Goal: Navigation & Orientation: Understand site structure

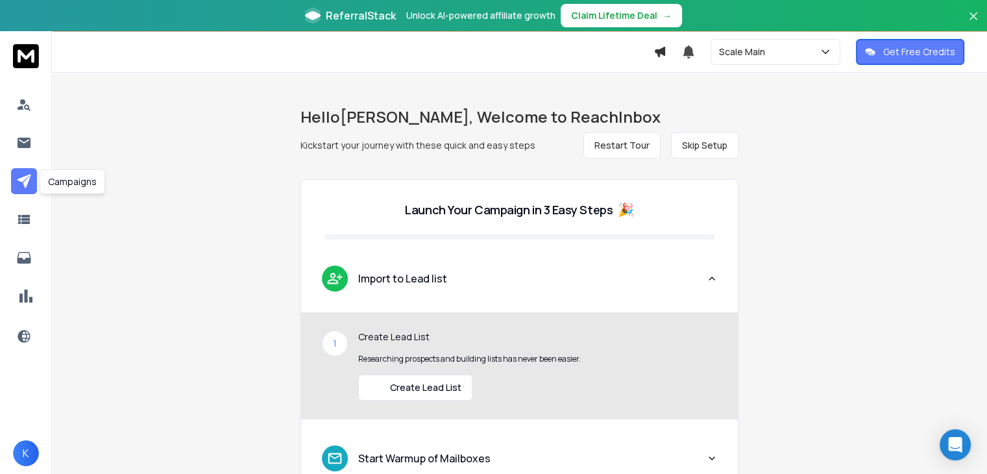
click at [16, 177] on icon at bounding box center [24, 181] width 16 height 16
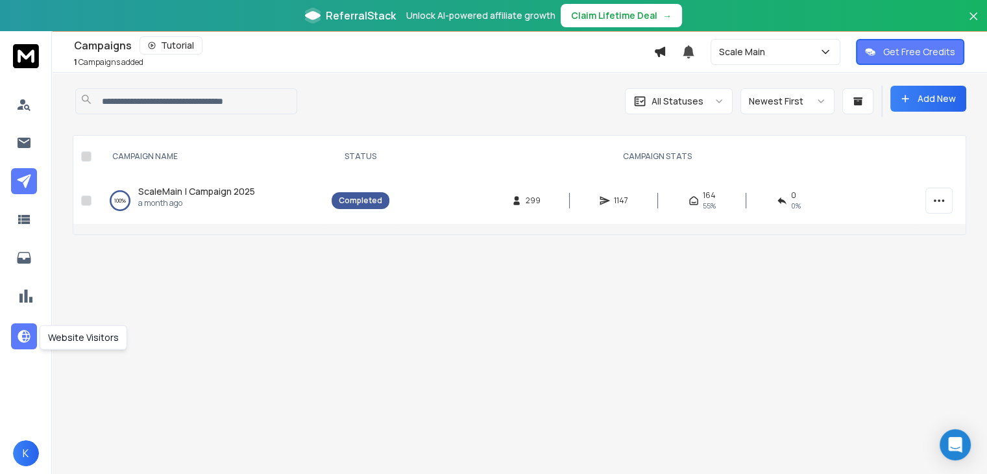
click at [16, 338] on link at bounding box center [24, 336] width 26 height 26
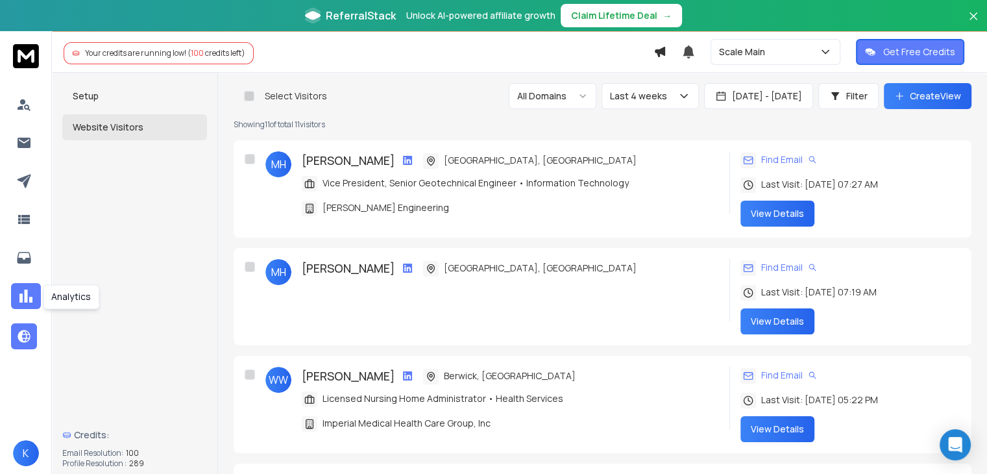
click at [27, 299] on icon at bounding box center [25, 295] width 19 height 19
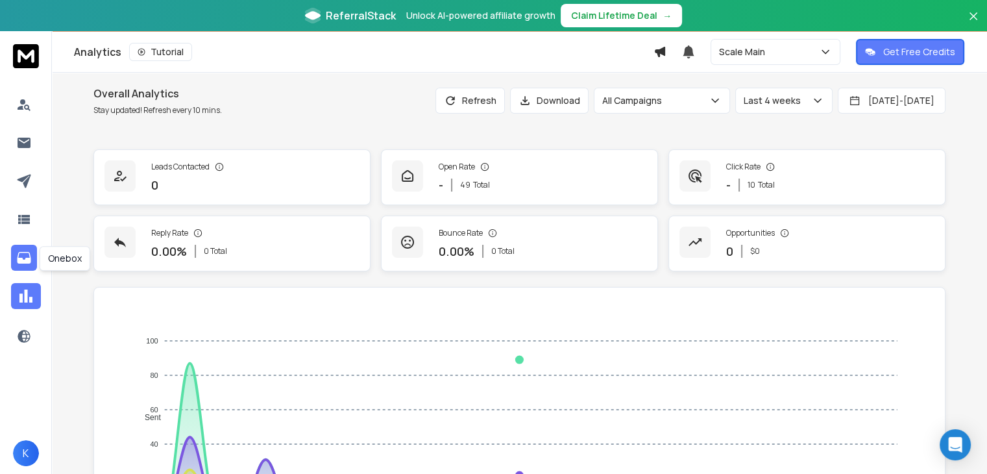
click at [23, 264] on icon at bounding box center [24, 258] width 14 height 12
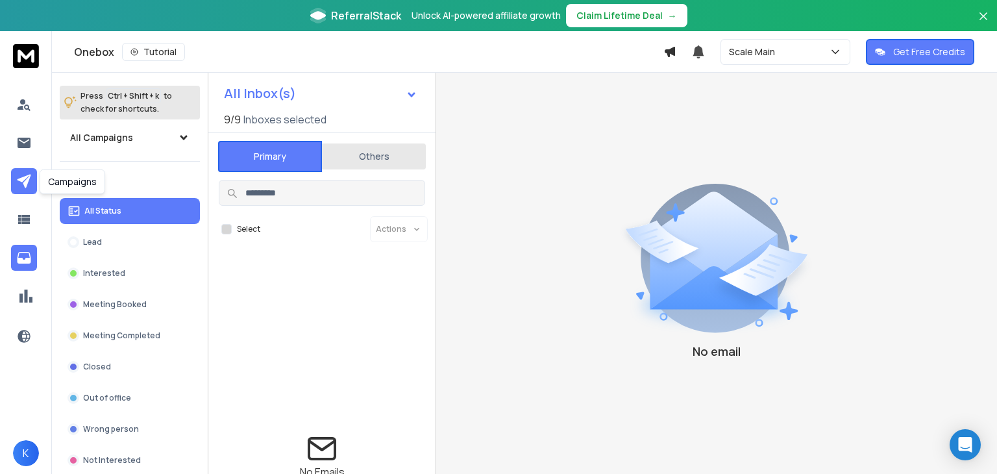
click at [11, 181] on link at bounding box center [24, 181] width 26 height 26
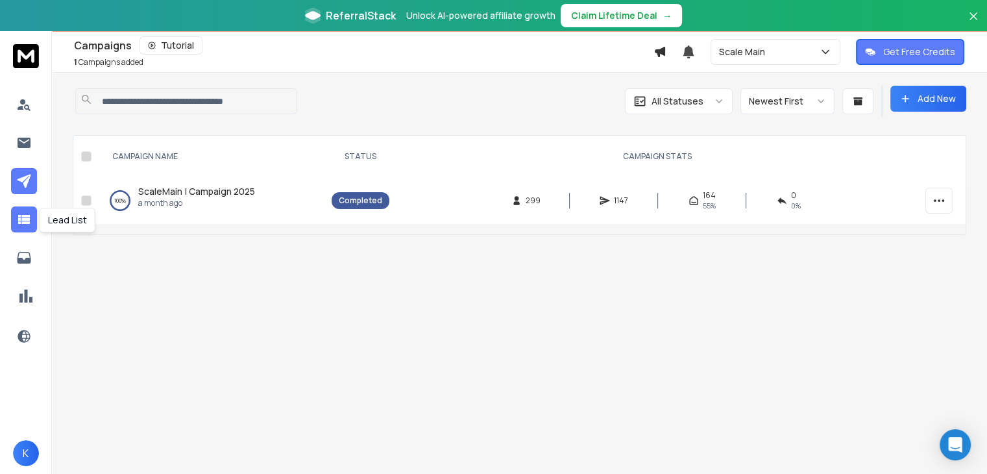
click at [25, 225] on icon at bounding box center [24, 220] width 16 height 16
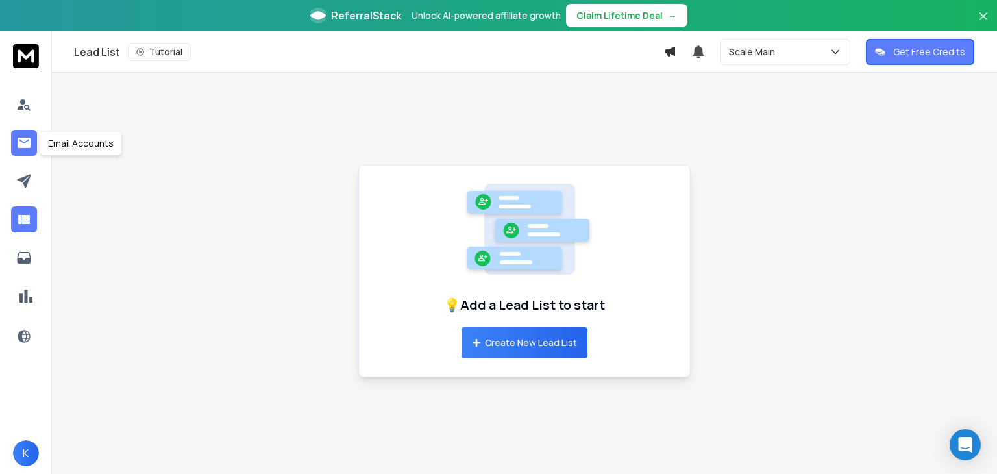
click at [27, 147] on icon at bounding box center [24, 143] width 13 height 10
